Goal: Task Accomplishment & Management: Manage account settings

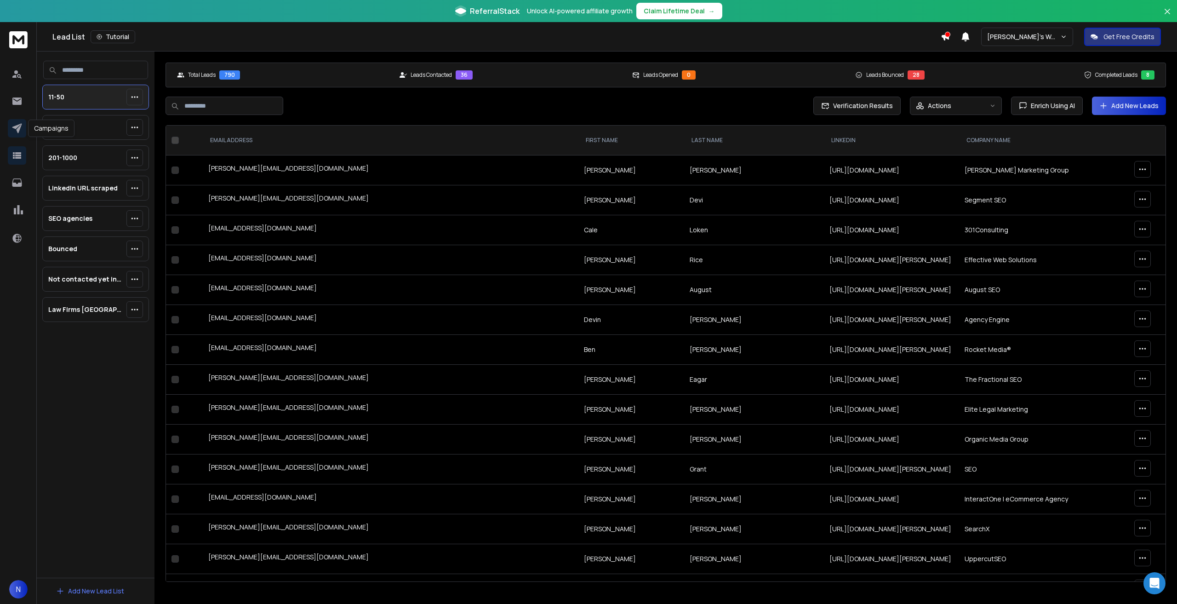
click at [16, 124] on icon at bounding box center [16, 128] width 11 height 11
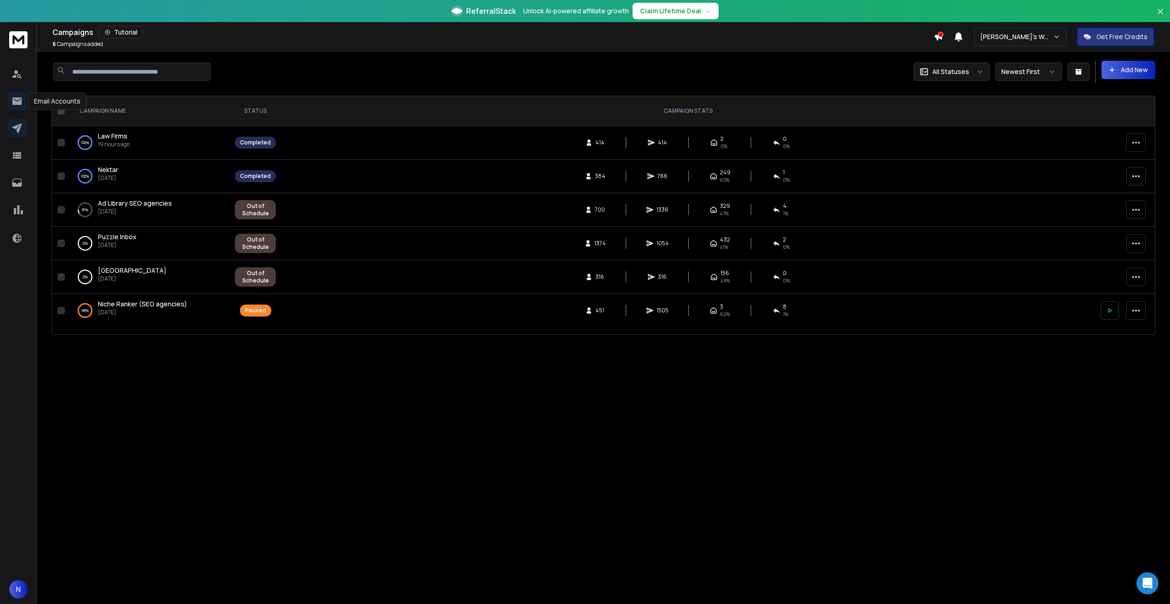
click at [16, 103] on icon at bounding box center [16, 100] width 9 height 7
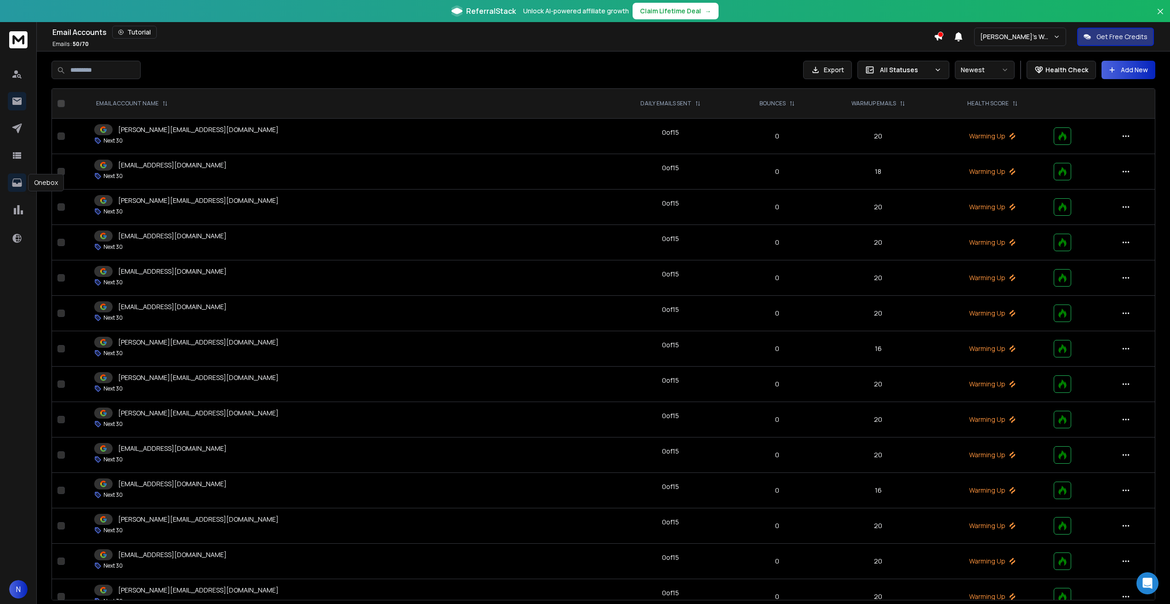
click at [13, 188] on link at bounding box center [17, 182] width 18 height 18
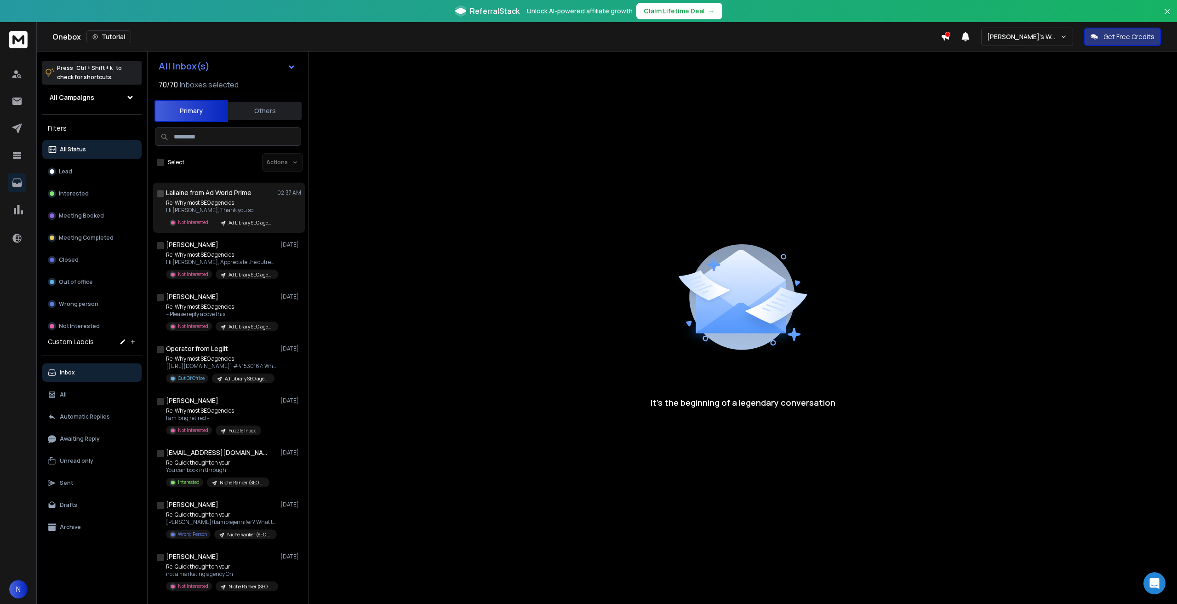
click at [254, 205] on p "Re: Why most SEO agencies" at bounding box center [221, 202] width 110 height 7
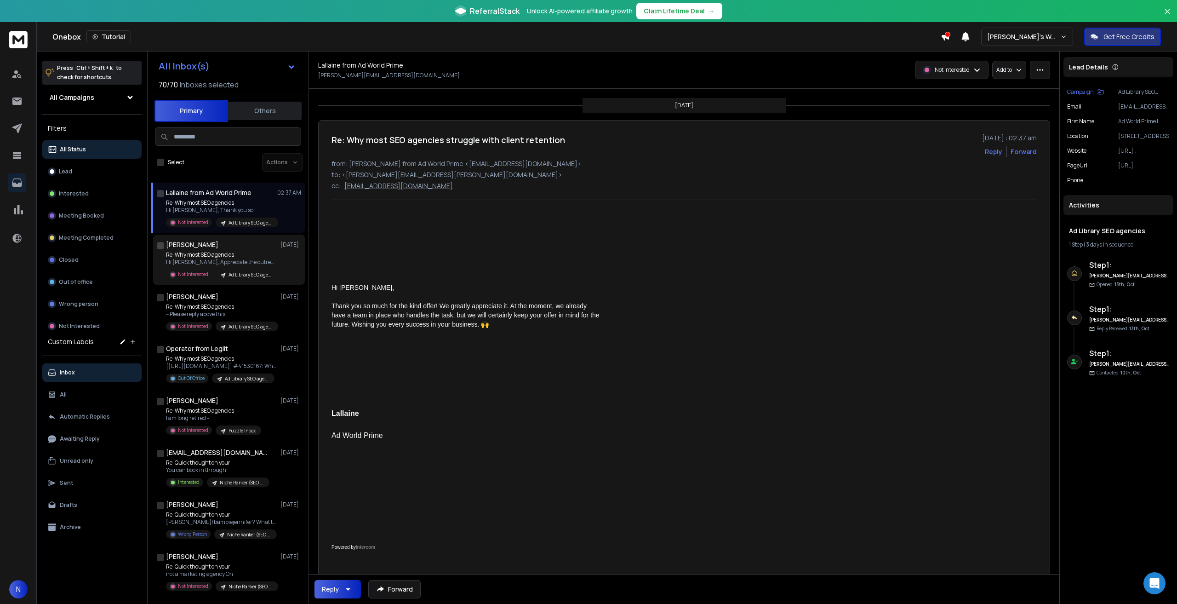
click at [269, 257] on p "Re: Why most SEO agencies" at bounding box center [221, 254] width 110 height 7
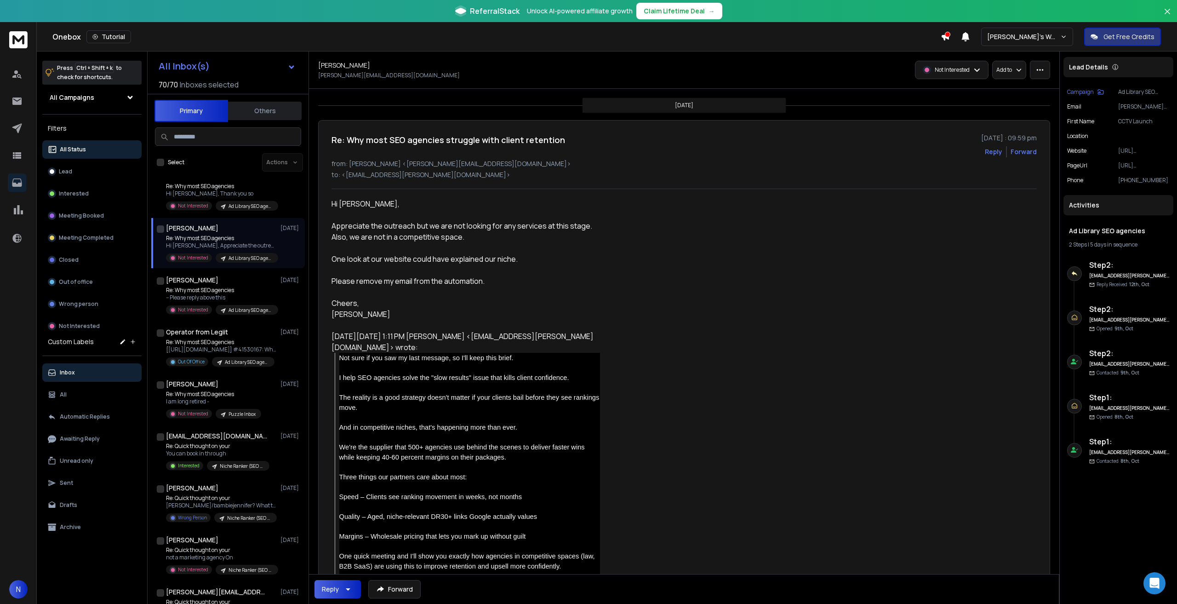
scroll to position [46, 0]
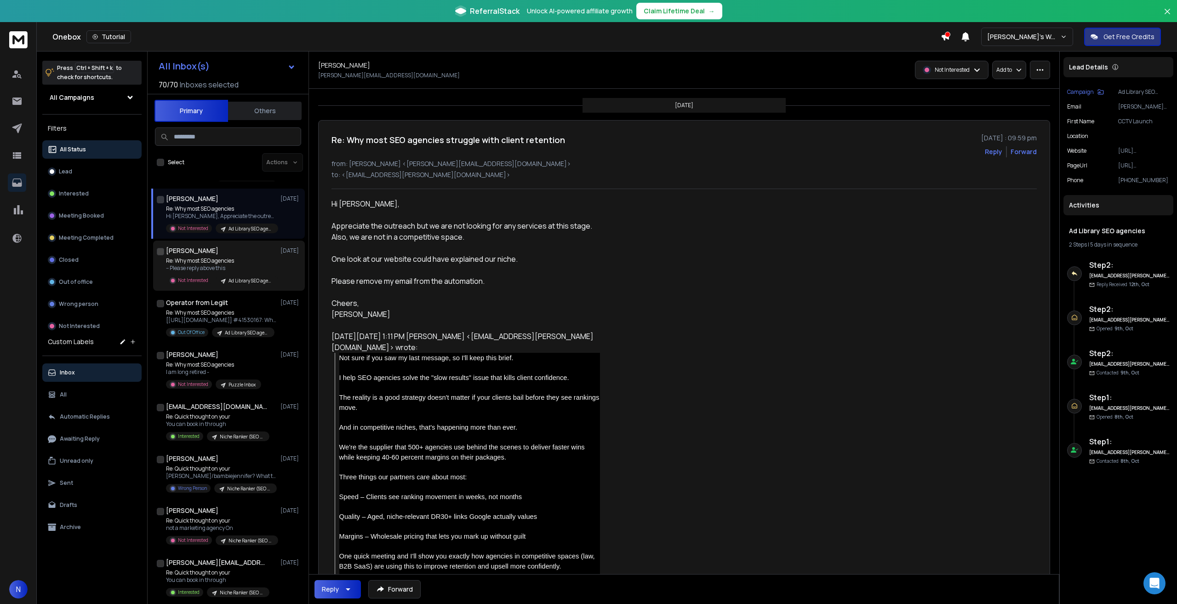
click at [271, 261] on p "Re: Why most SEO agencies" at bounding box center [221, 260] width 110 height 7
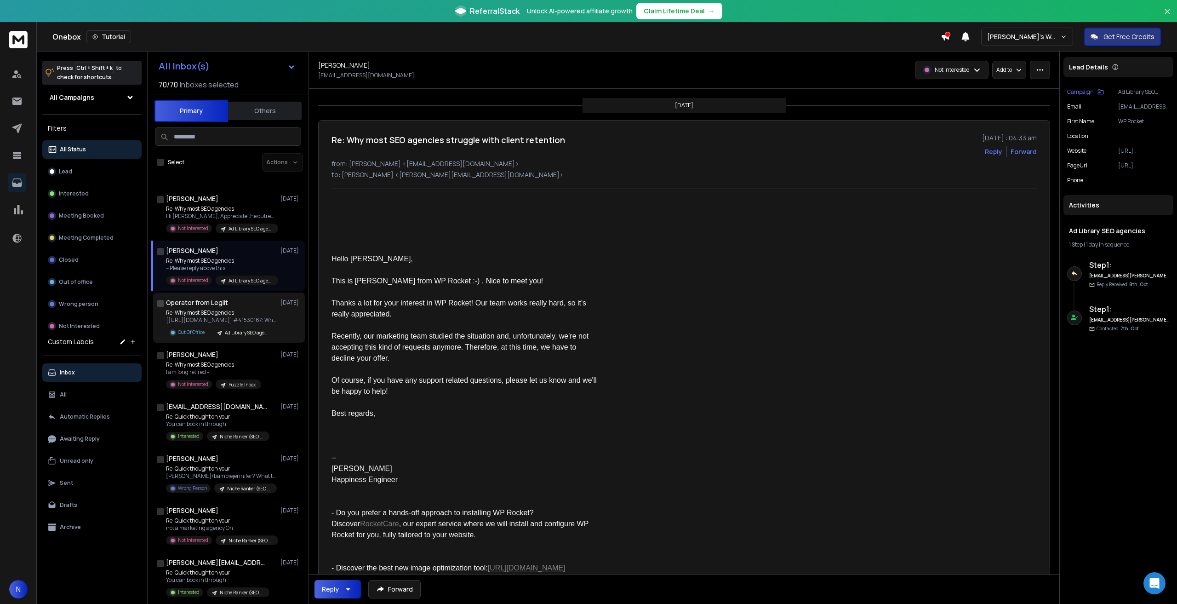
click at [239, 310] on p "Re: Why most SEO agencies" at bounding box center [221, 312] width 110 height 7
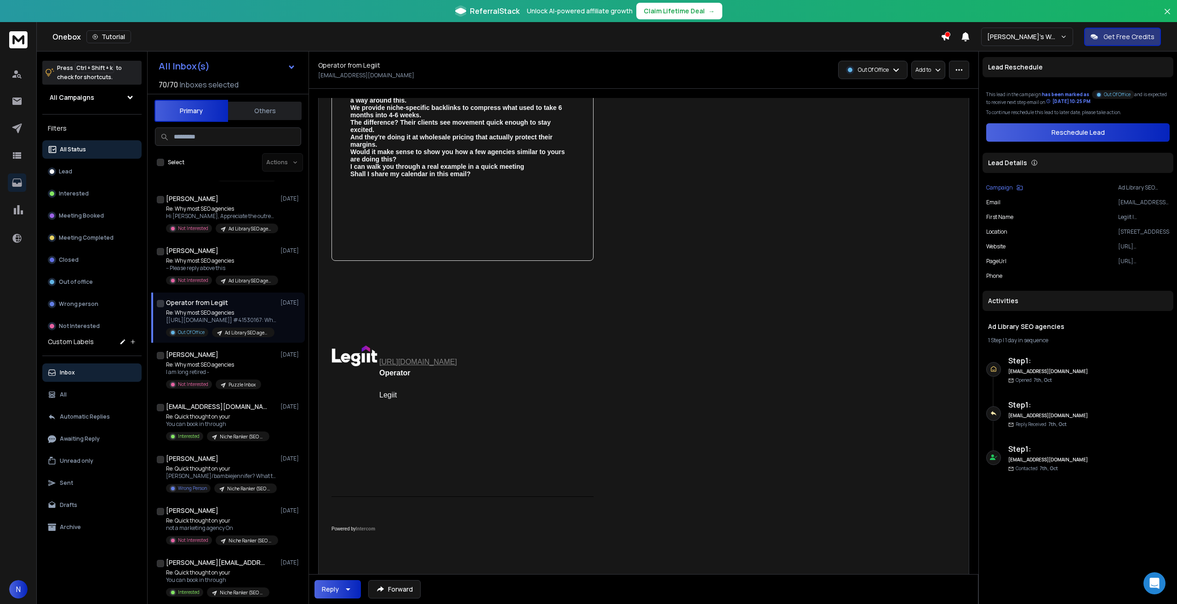
scroll to position [506, 0]
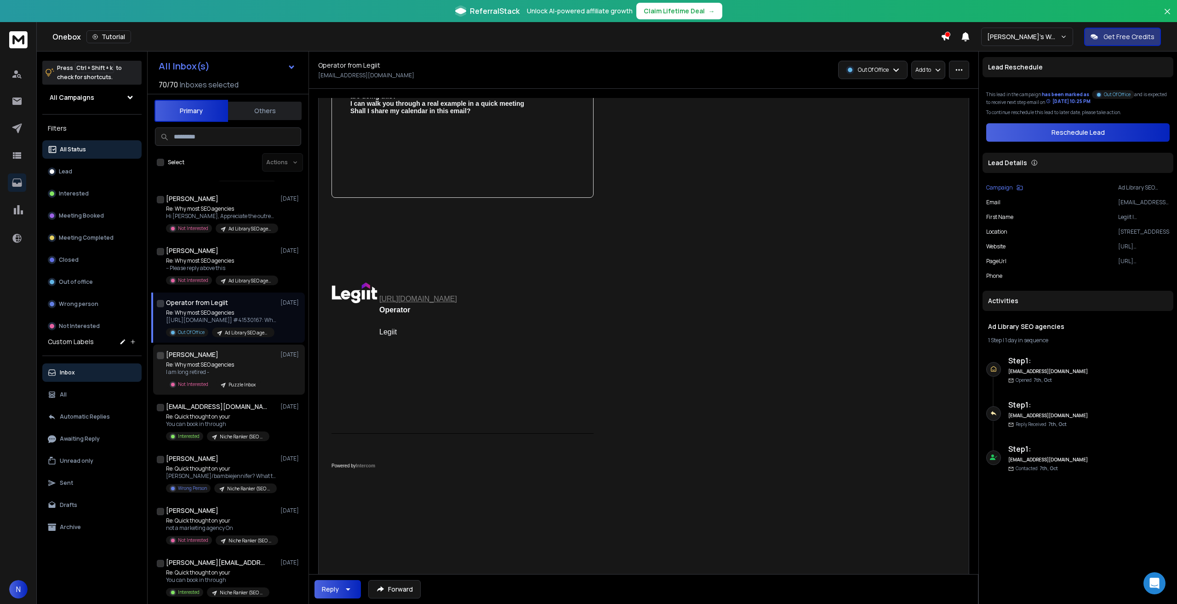
click at [236, 364] on p "Re: Why most SEO agencies" at bounding box center [213, 364] width 95 height 7
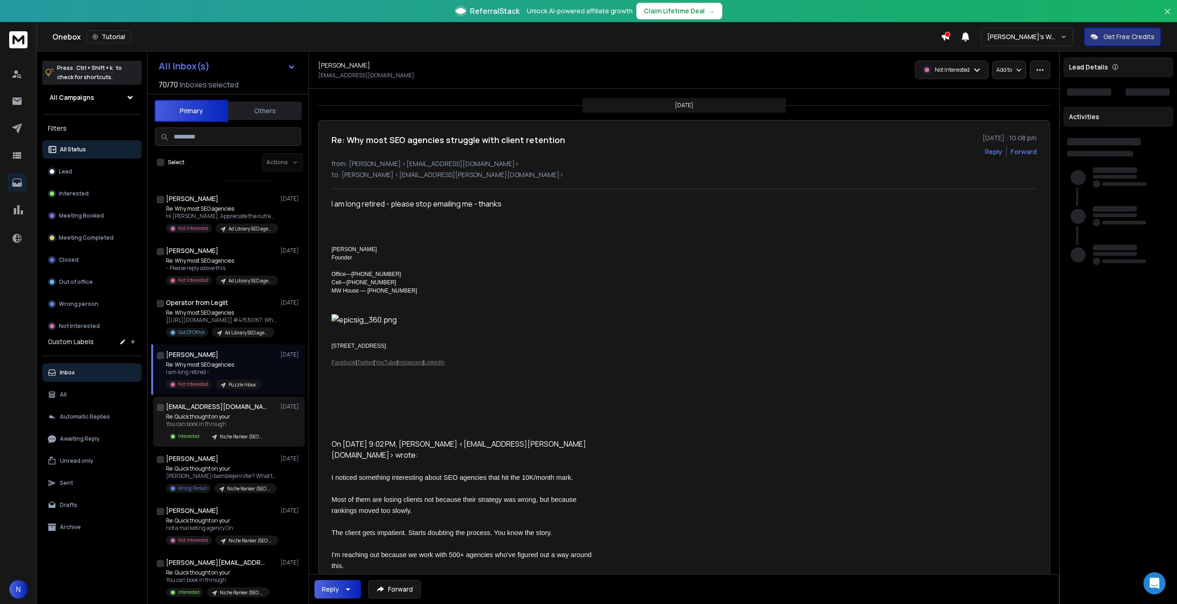
click at [238, 412] on div "[EMAIL_ADDRESS][DOMAIN_NAME] [DATE] Re: Quick thought on your You can book in t…" at bounding box center [233, 421] width 135 height 39
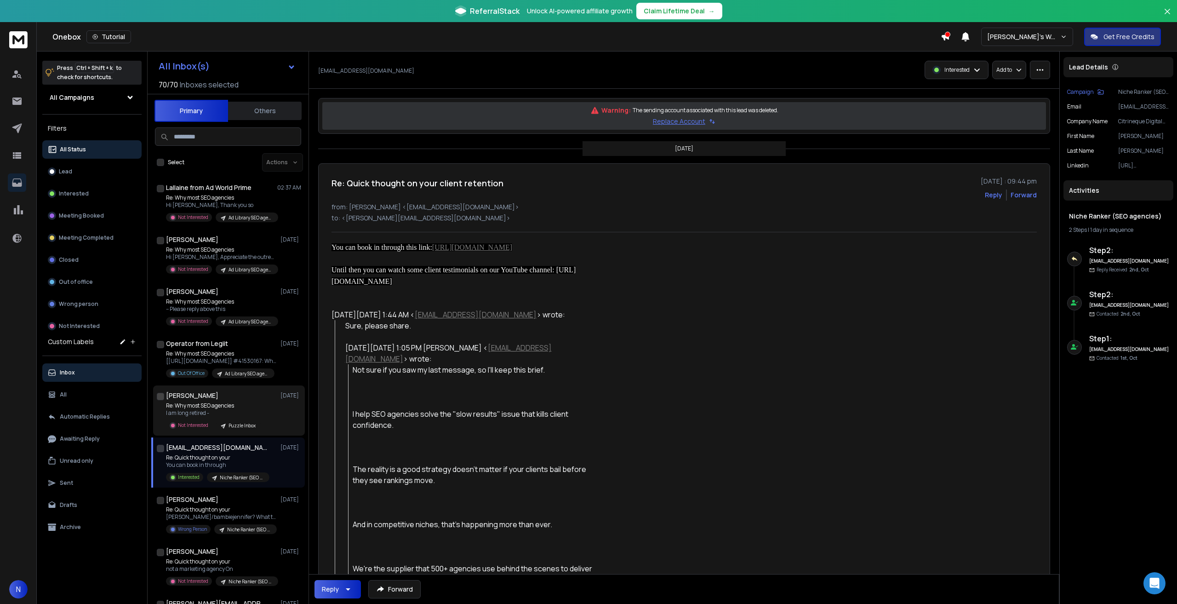
scroll to position [0, 0]
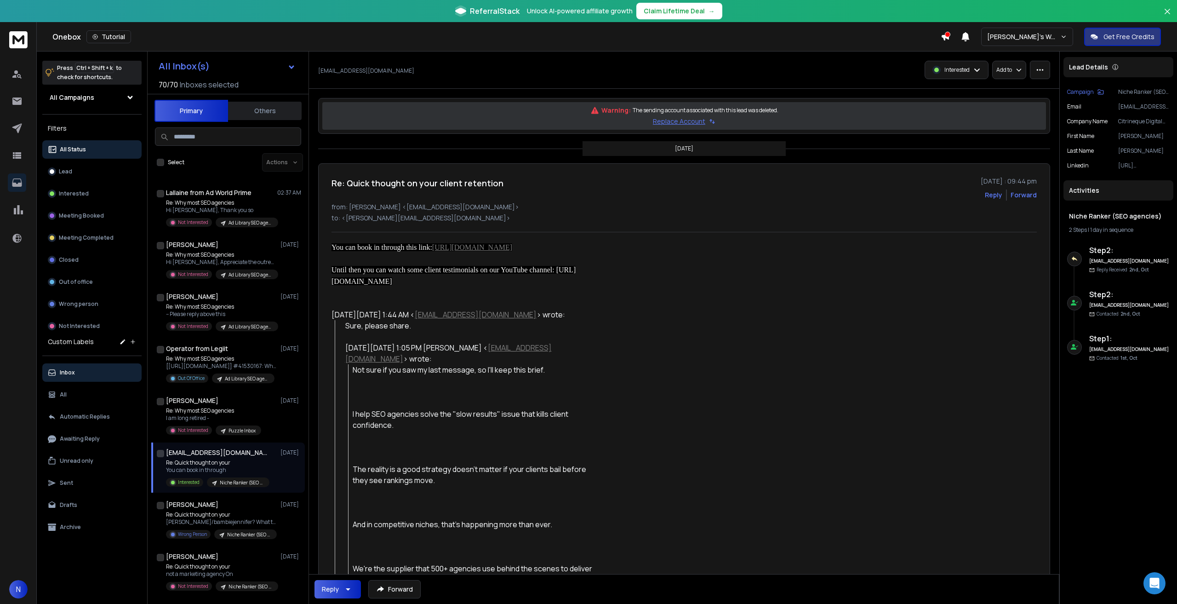
drag, startPoint x: 455, startPoint y: 284, endPoint x: 333, endPoint y: 282, distance: 121.4
click at [333, 282] on span "Until then you can watch some client testimonials on our YouTube channel: [URL]…" at bounding box center [453, 275] width 244 height 19
copy span "[URL][DOMAIN_NAME]"
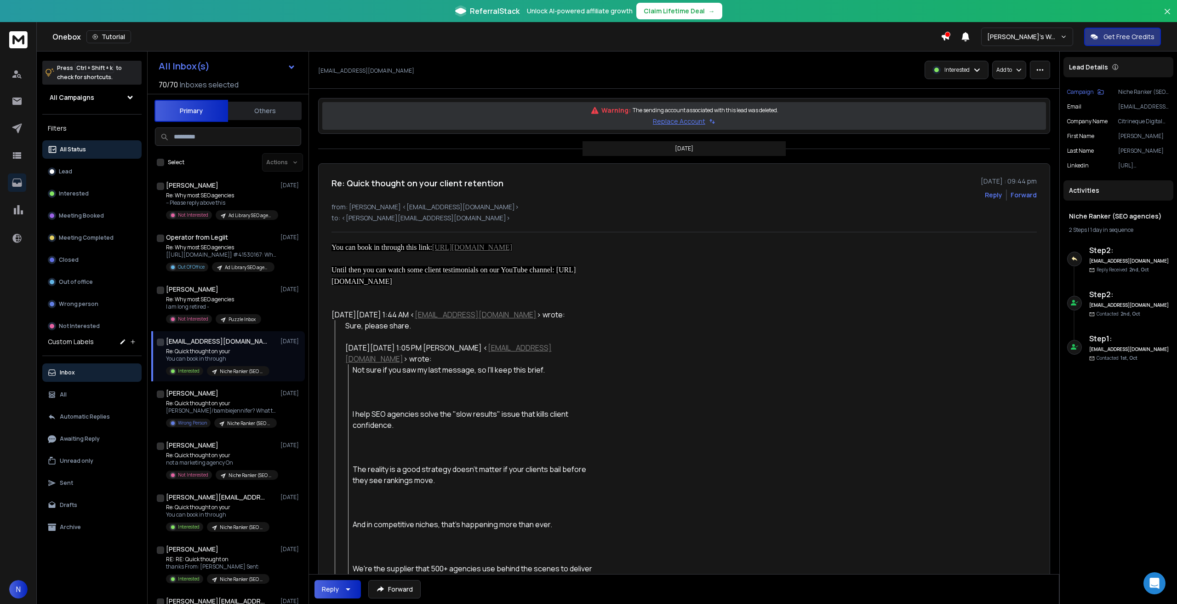
scroll to position [138, 0]
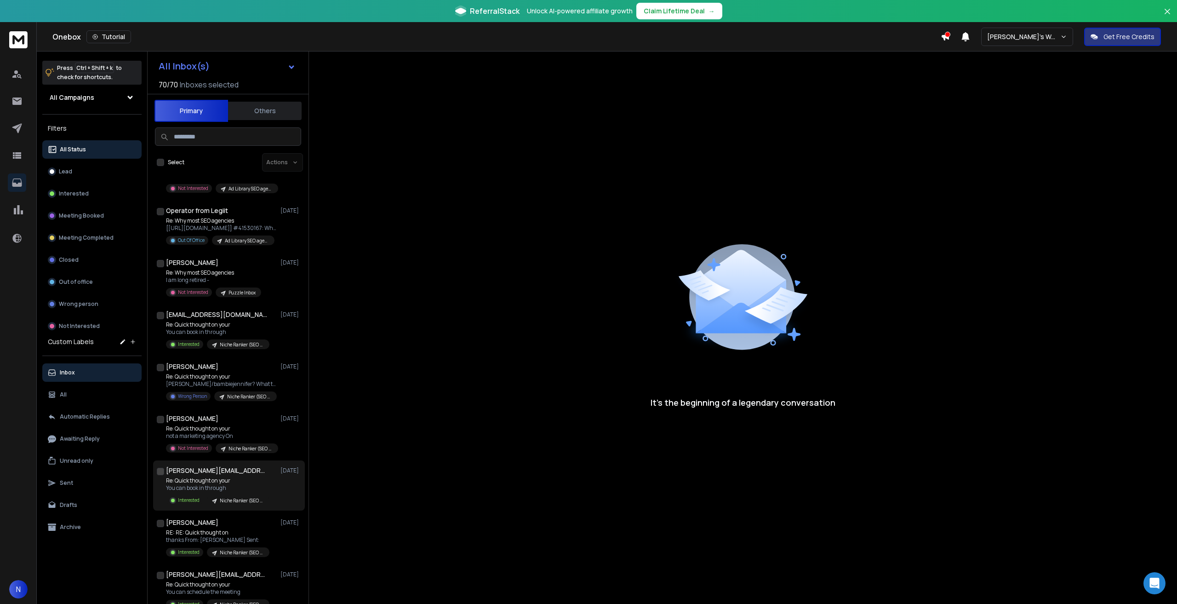
click at [210, 479] on p "Re: Quick thought on your" at bounding box center [217, 480] width 103 height 7
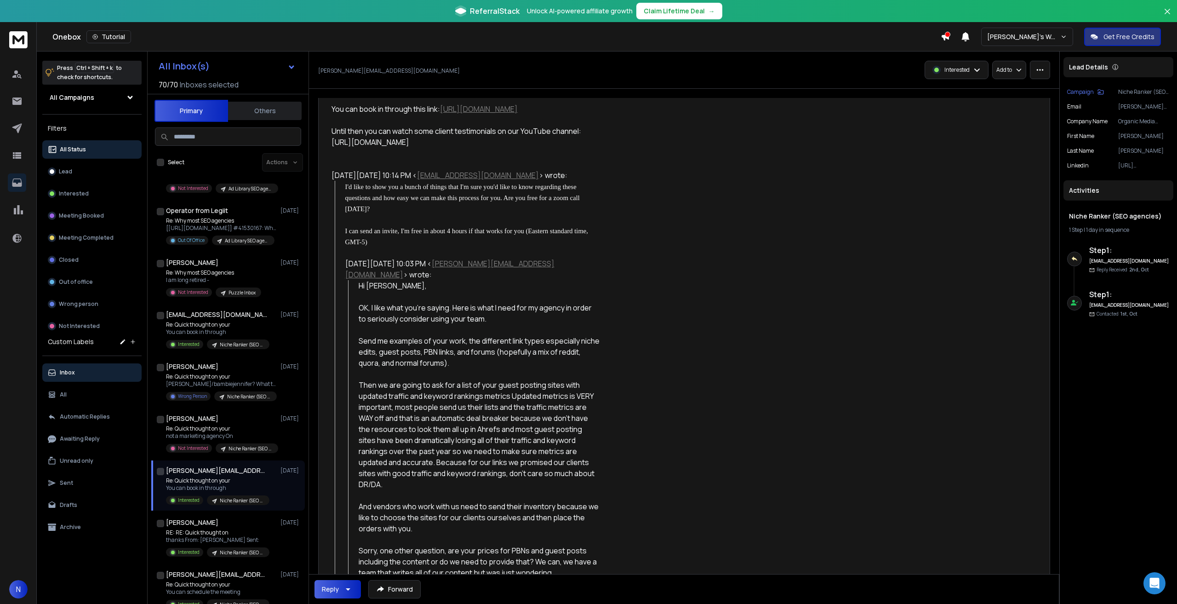
drag, startPoint x: 395, startPoint y: 326, endPoint x: 585, endPoint y: 349, distance: 191.3
click at [583, 348] on div "Send me examples of your work, the different link types especially niche edits,…" at bounding box center [479, 351] width 241 height 33
click at [585, 351] on div "Send me examples of your work, the different link types especially niche edits,…" at bounding box center [479, 351] width 241 height 33
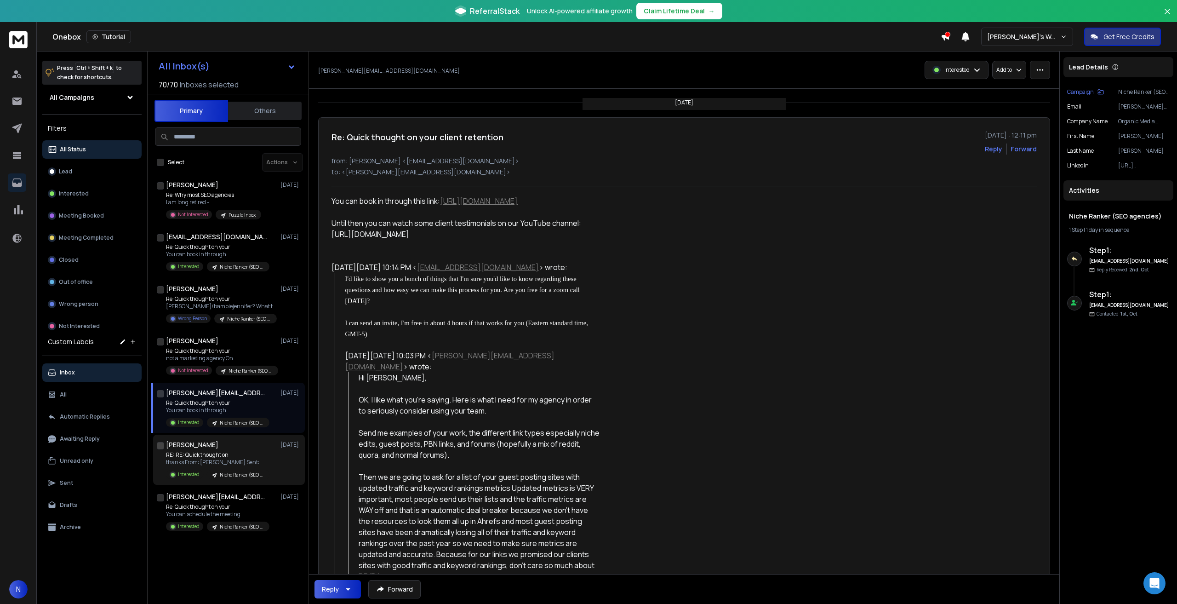
scroll to position [222, 0]
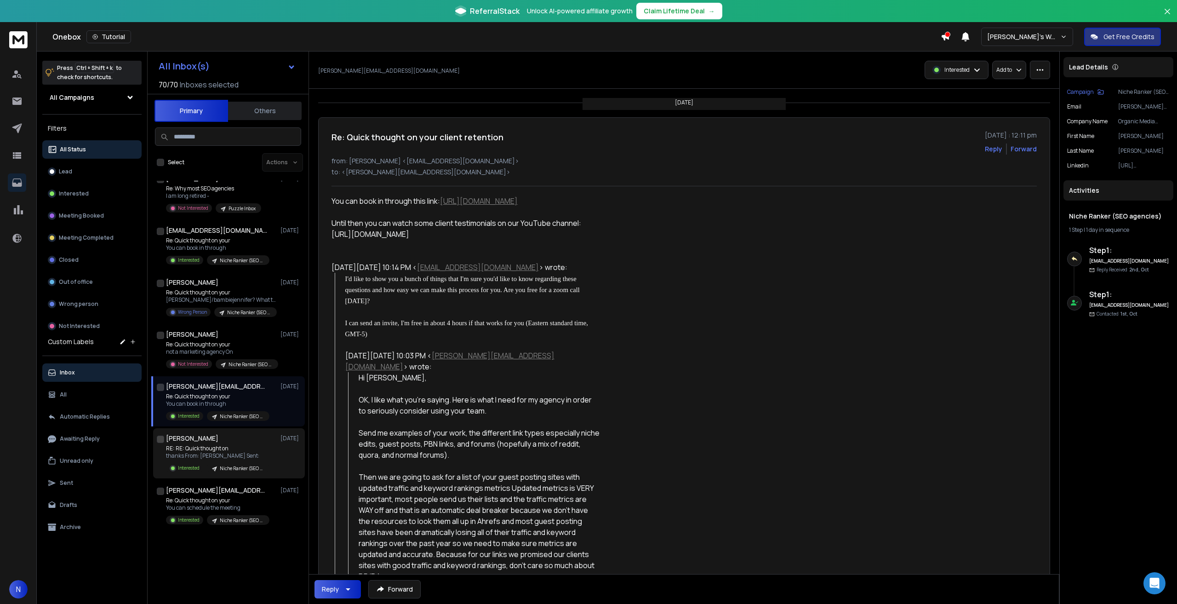
click at [222, 448] on p "RE: RE: Quick thought on" at bounding box center [217, 448] width 103 height 7
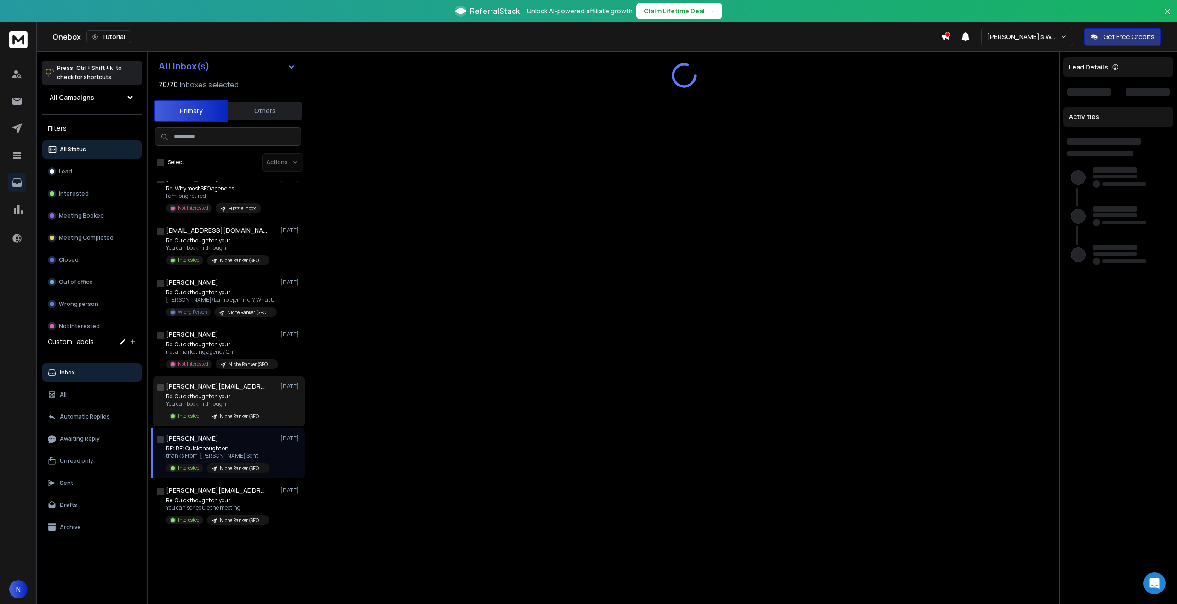
click at [218, 395] on p "Re: Quick thought on your" at bounding box center [217, 396] width 103 height 7
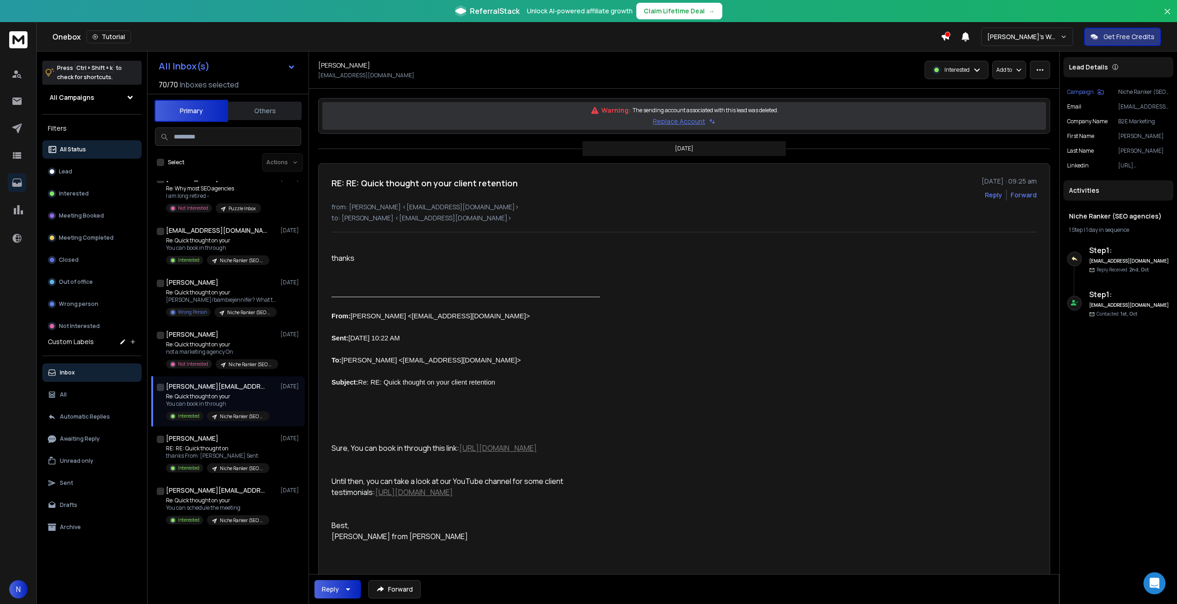
click at [214, 394] on p "Re: Quick thought on your" at bounding box center [217, 396] width 103 height 7
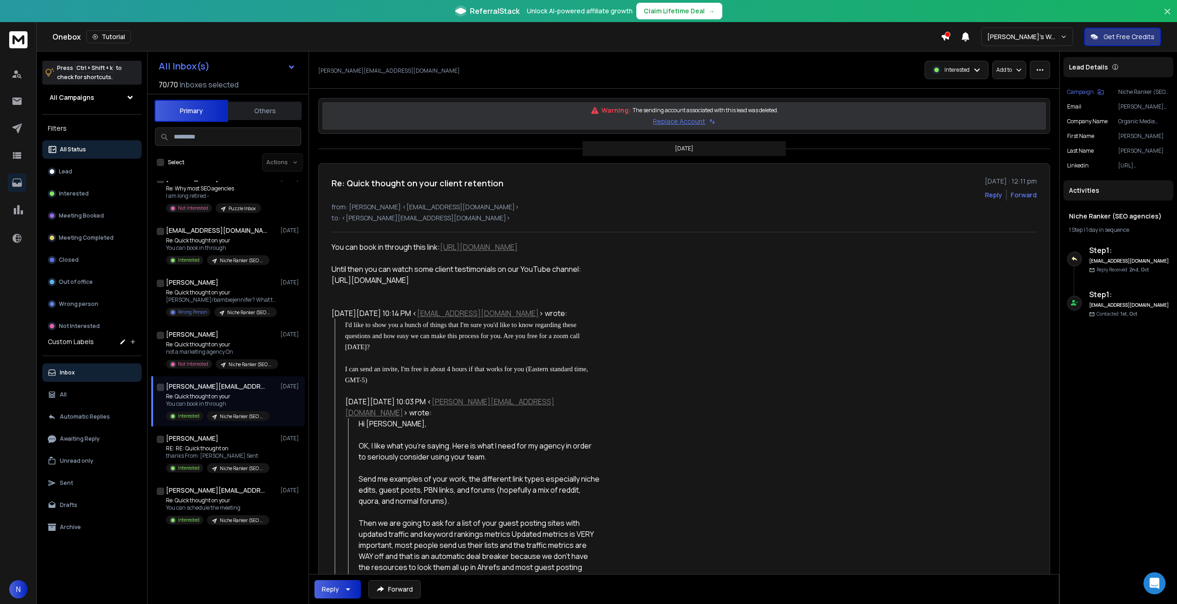
drag, startPoint x: 424, startPoint y: 264, endPoint x: 592, endPoint y: 276, distance: 168.2
click at [579, 274] on div "You can book in through this link: [URL][DOMAIN_NAME] Until then you can watch …" at bounding box center [465, 263] width 268 height 44
click at [593, 278] on div "You can book in through this link: [URL][DOMAIN_NAME] Until then you can watch …" at bounding box center [465, 263] width 268 height 44
drag, startPoint x: 376, startPoint y: 325, endPoint x: 518, endPoint y: 342, distance: 143.5
click at [493, 334] on span "I'd like to show you a bunch of things that I'm sure you'd like to know regardi…" at bounding box center [463, 335] width 236 height 29
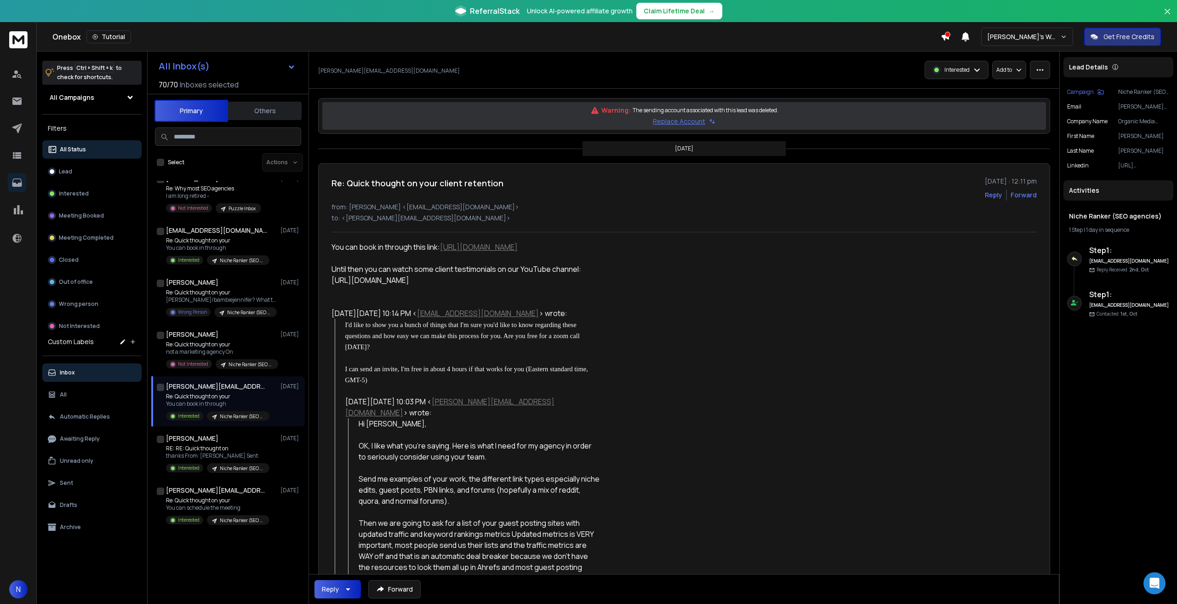
click at [518, 352] on div at bounding box center [472, 357] width 255 height 11
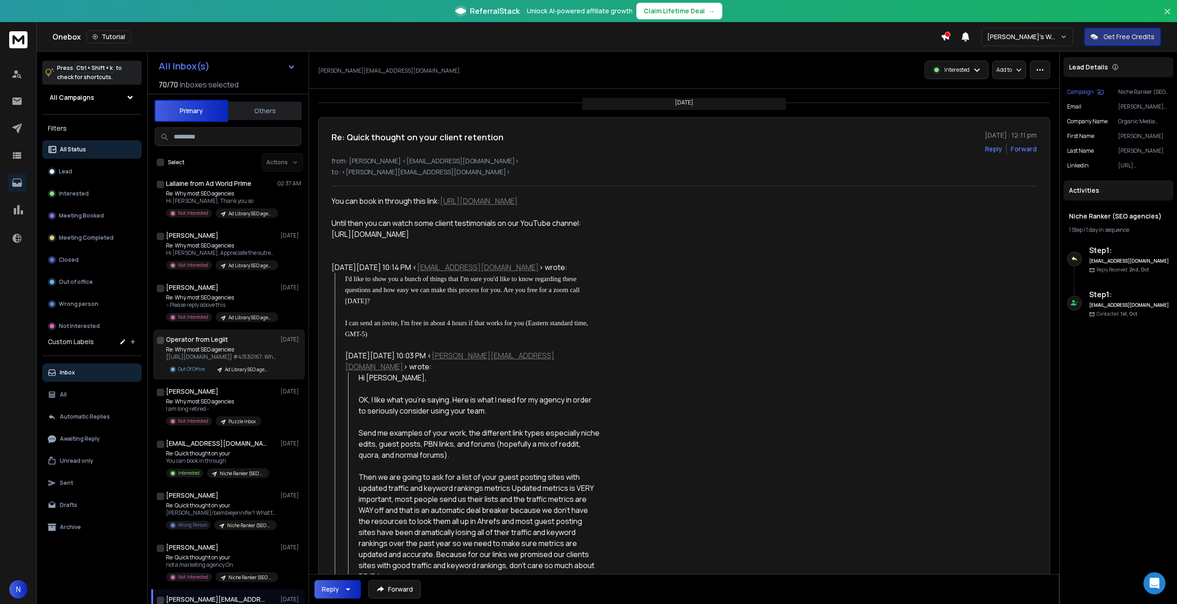
scroll to position [0, 0]
